Goal: Task Accomplishment & Management: Manage account settings

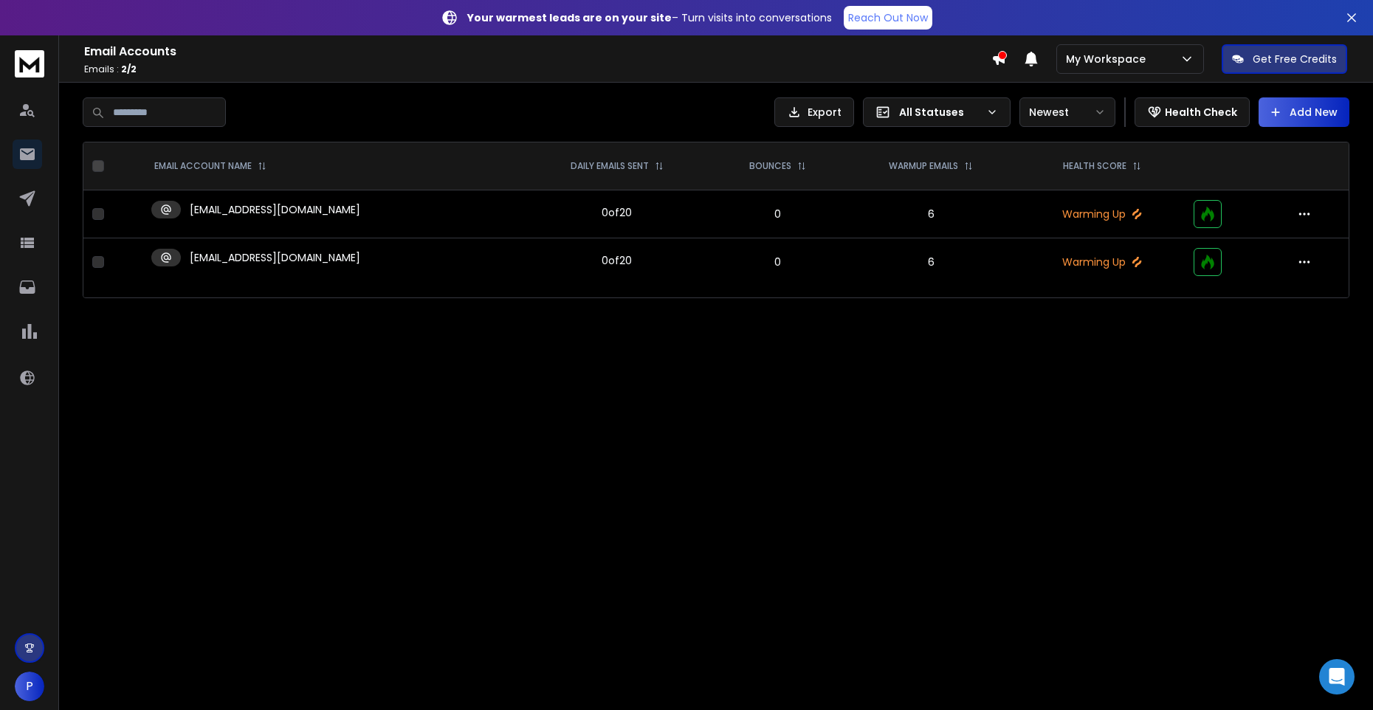
click at [314, 200] on td "[EMAIL_ADDRESS][DOMAIN_NAME]" at bounding box center [331, 214] width 379 height 48
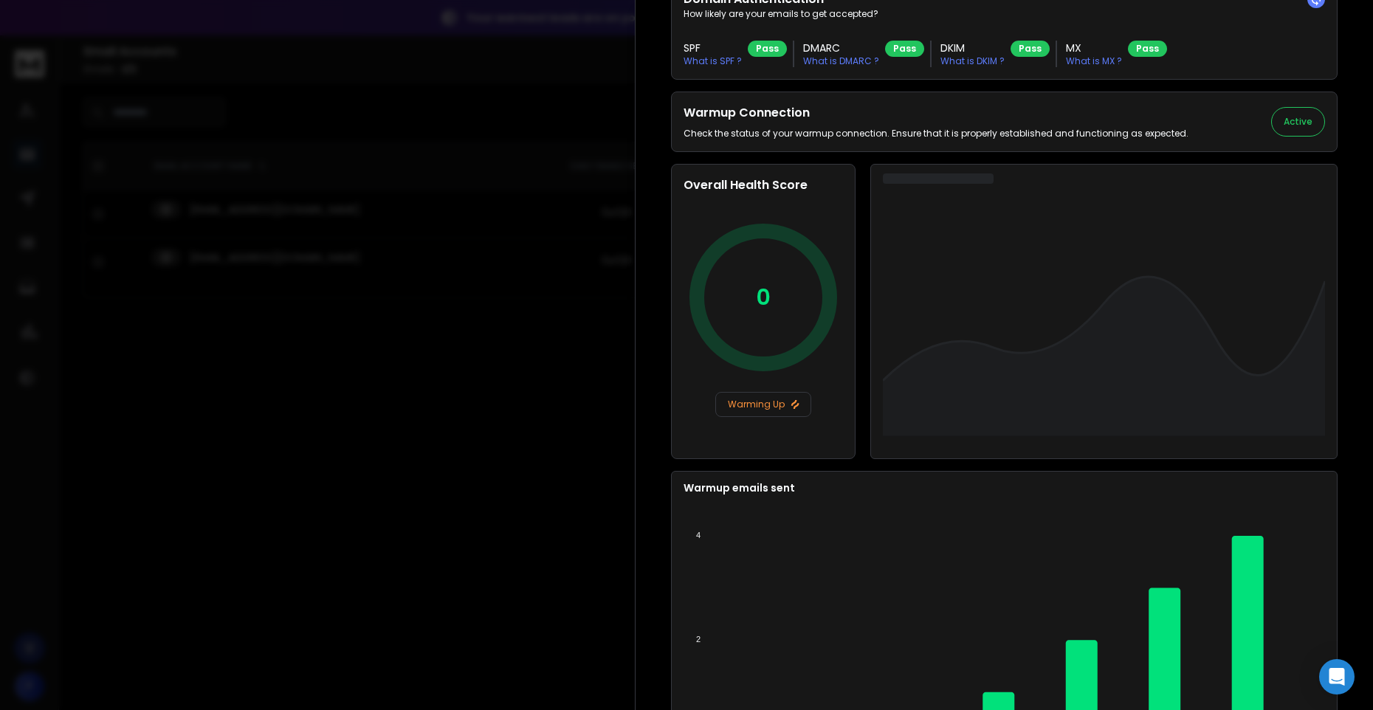
scroll to position [453, 0]
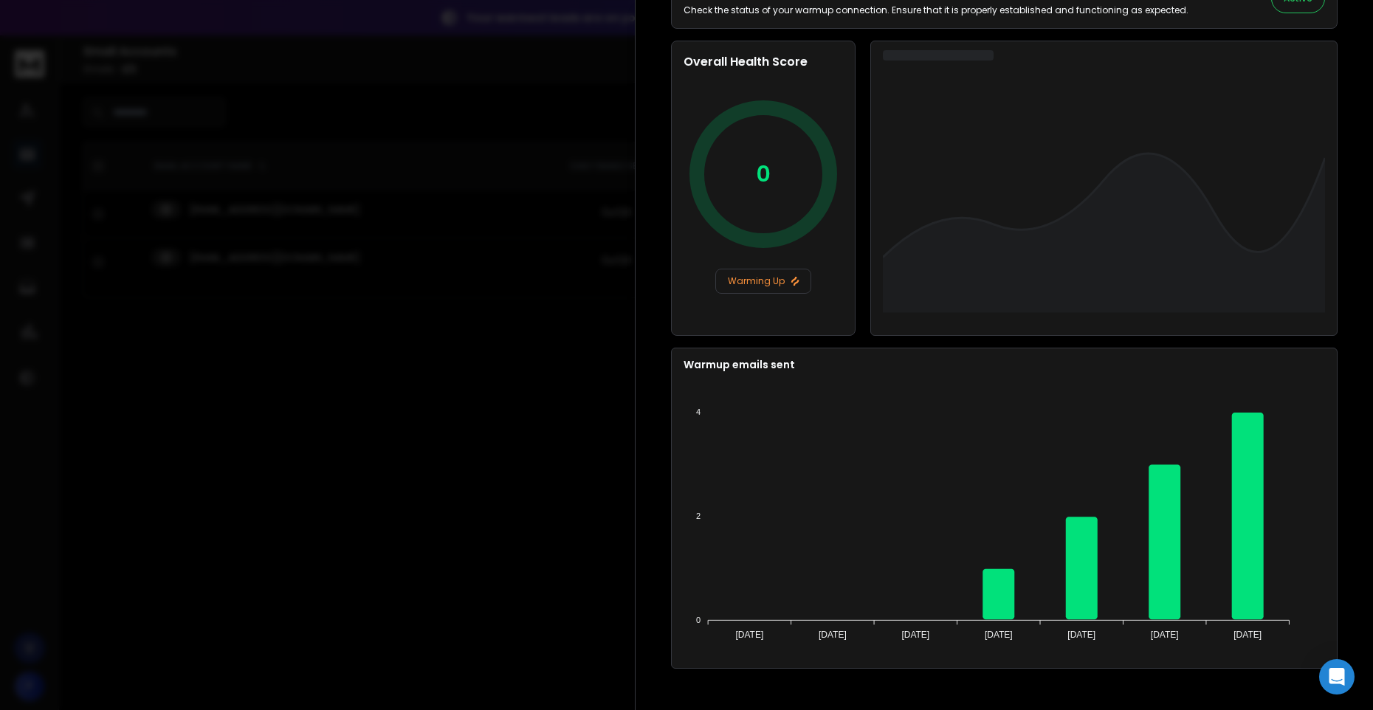
click at [492, 447] on div at bounding box center [686, 355] width 1373 height 710
